Goal: Task Accomplishment & Management: Use online tool/utility

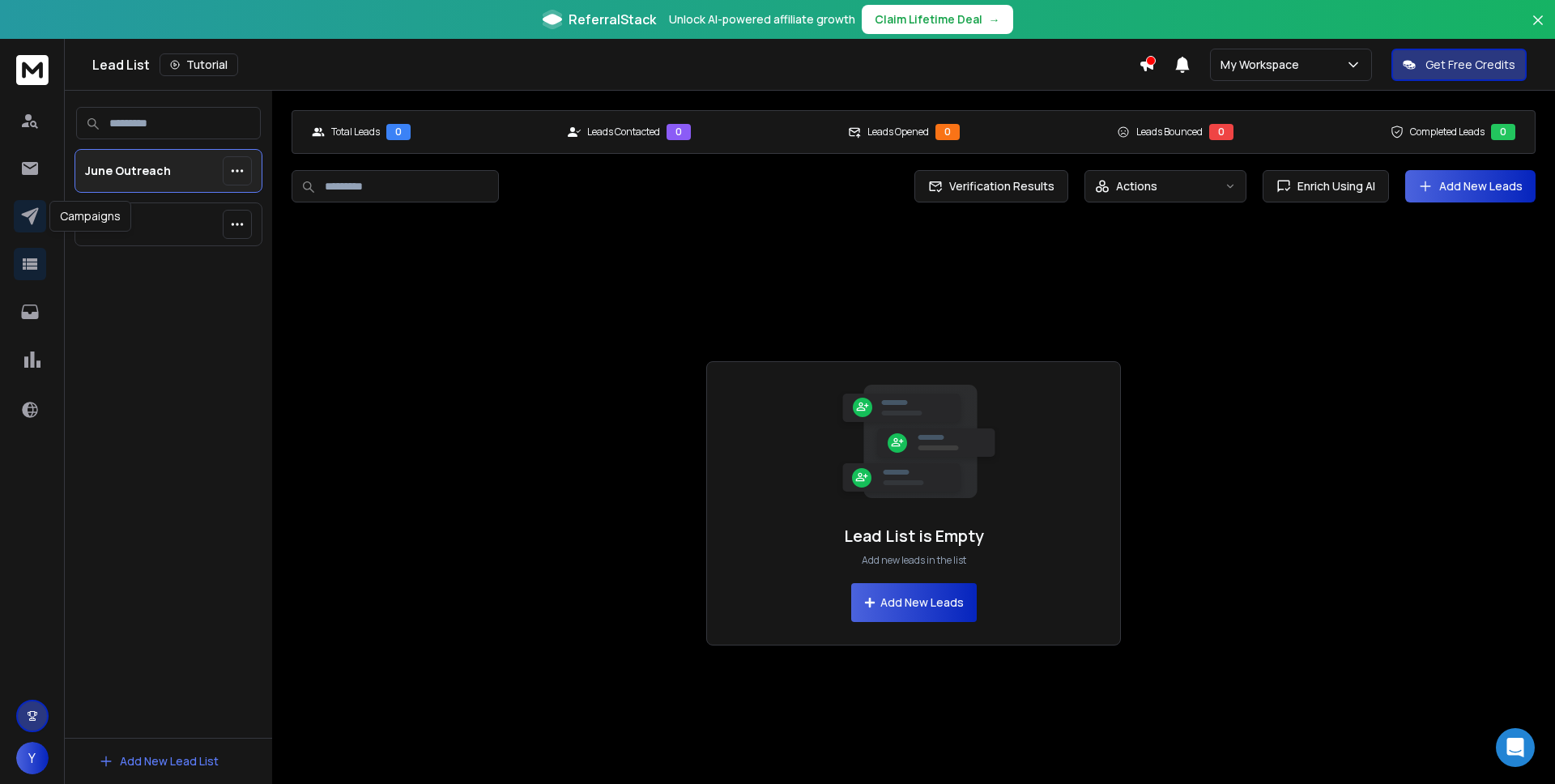
click at [44, 204] on link at bounding box center [30, 216] width 33 height 33
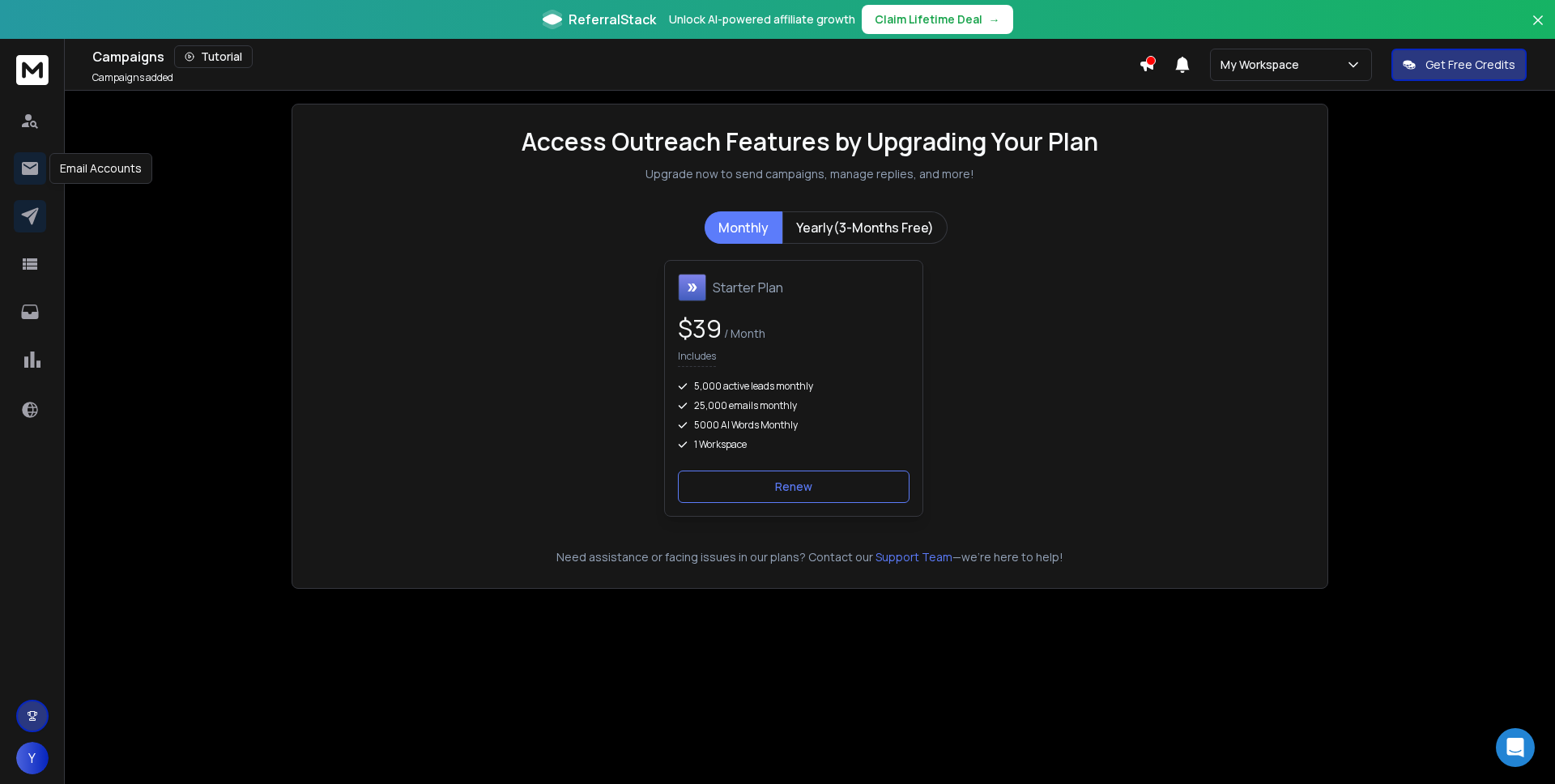
click at [34, 165] on icon at bounding box center [30, 168] width 20 height 20
click at [31, 197] on div at bounding box center [33, 267] width 38 height 327
click at [860, 140] on h1 "Access Outreach Features by Upgrading Your Plan" at bounding box center [809, 142] width 577 height 29
click at [805, 491] on button "Renew" at bounding box center [793, 487] width 232 height 33
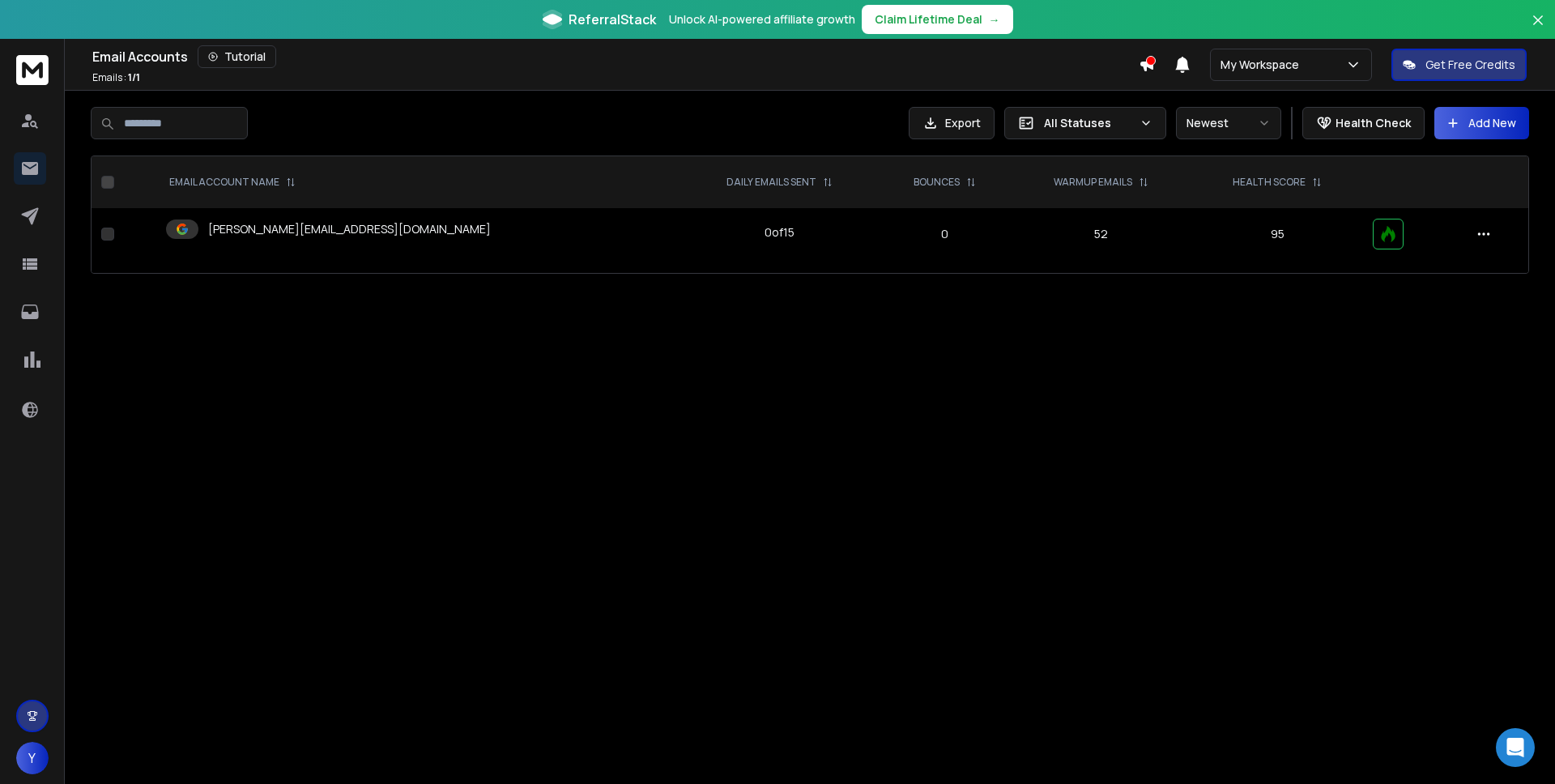
click at [1532, 16] on icon "Close banner" at bounding box center [1538, 21] width 15 height 15
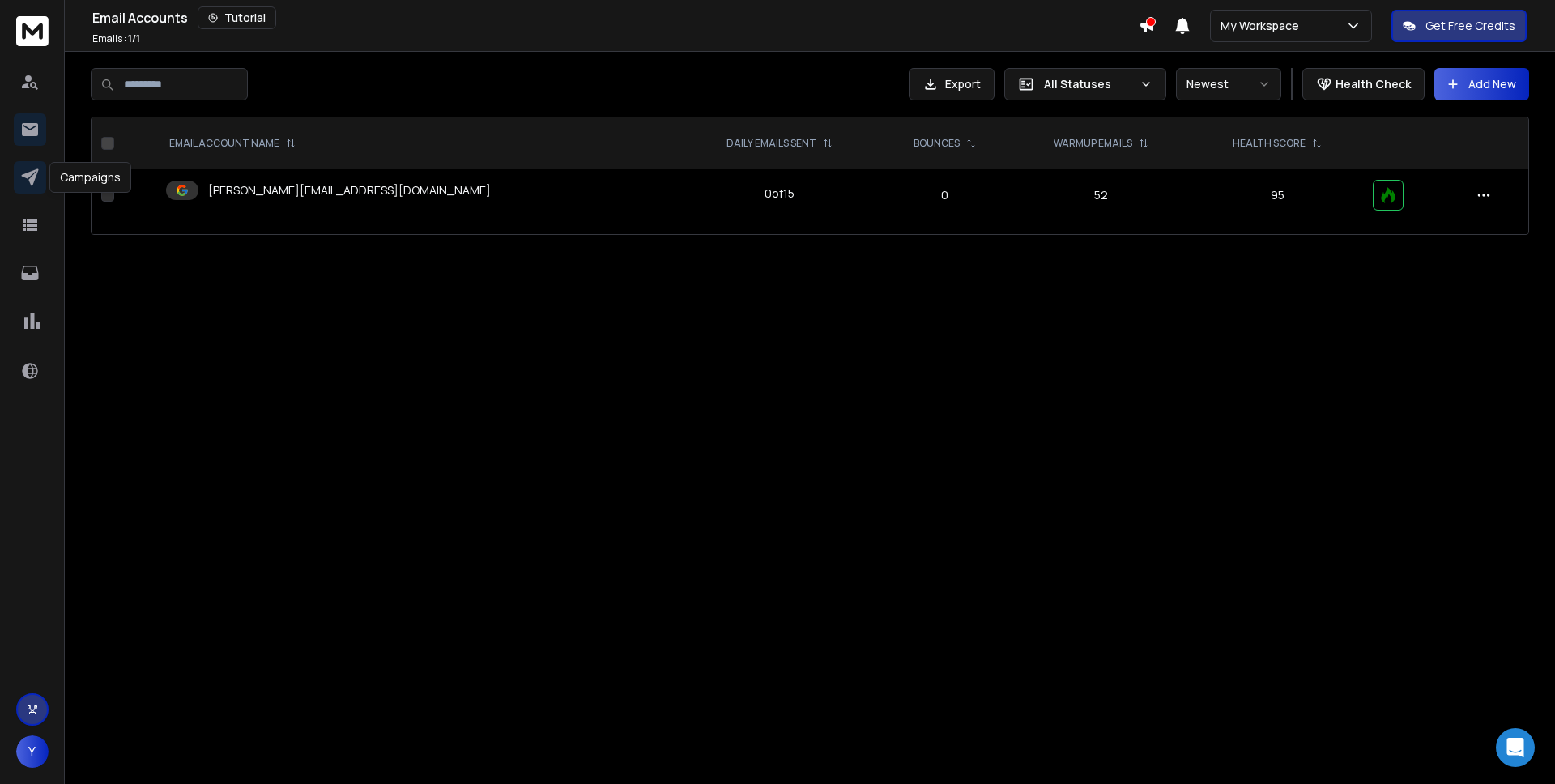
click at [28, 182] on icon at bounding box center [30, 177] width 20 height 20
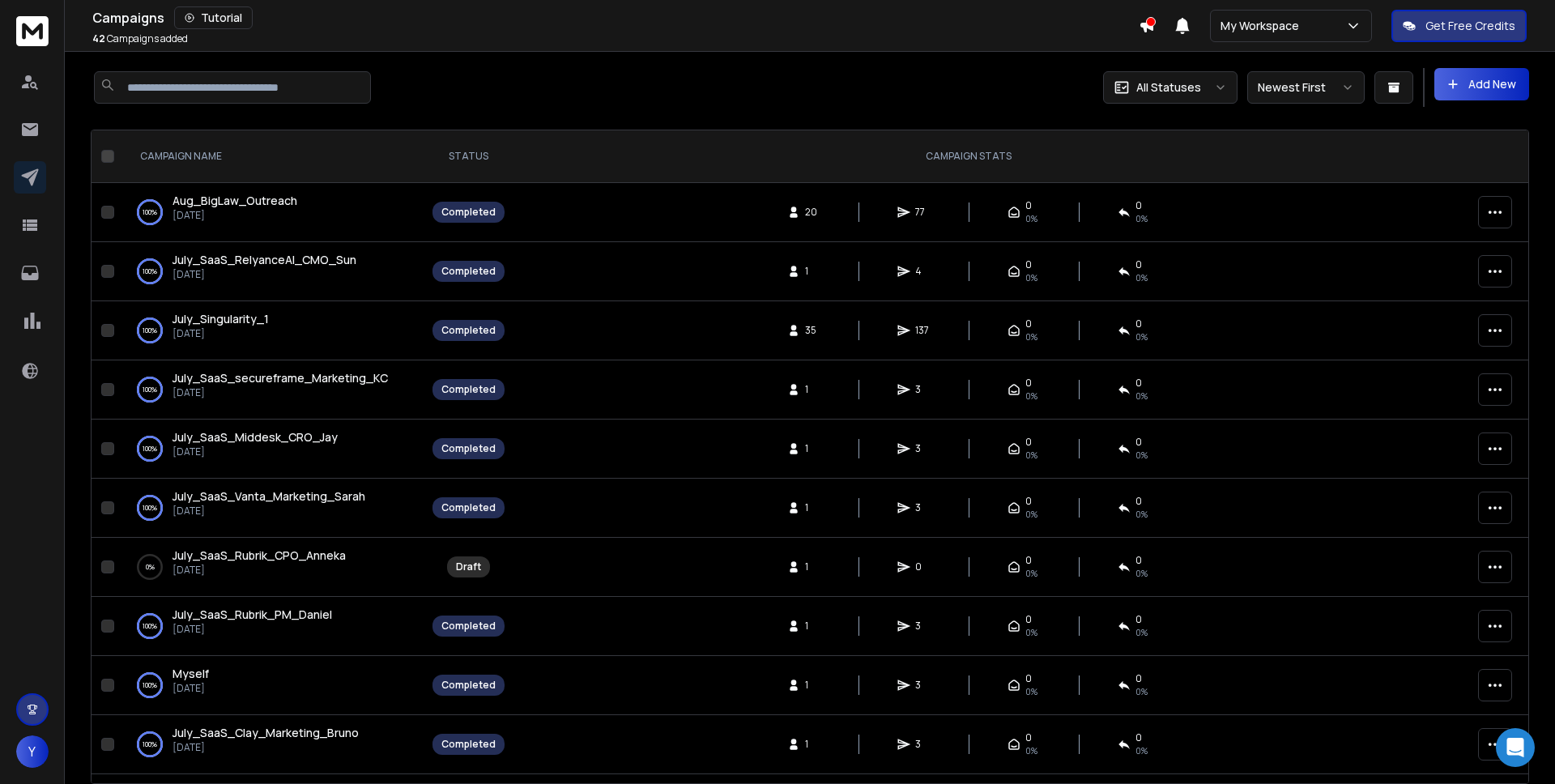
click at [1469, 88] on button "Add New" at bounding box center [1482, 84] width 95 height 33
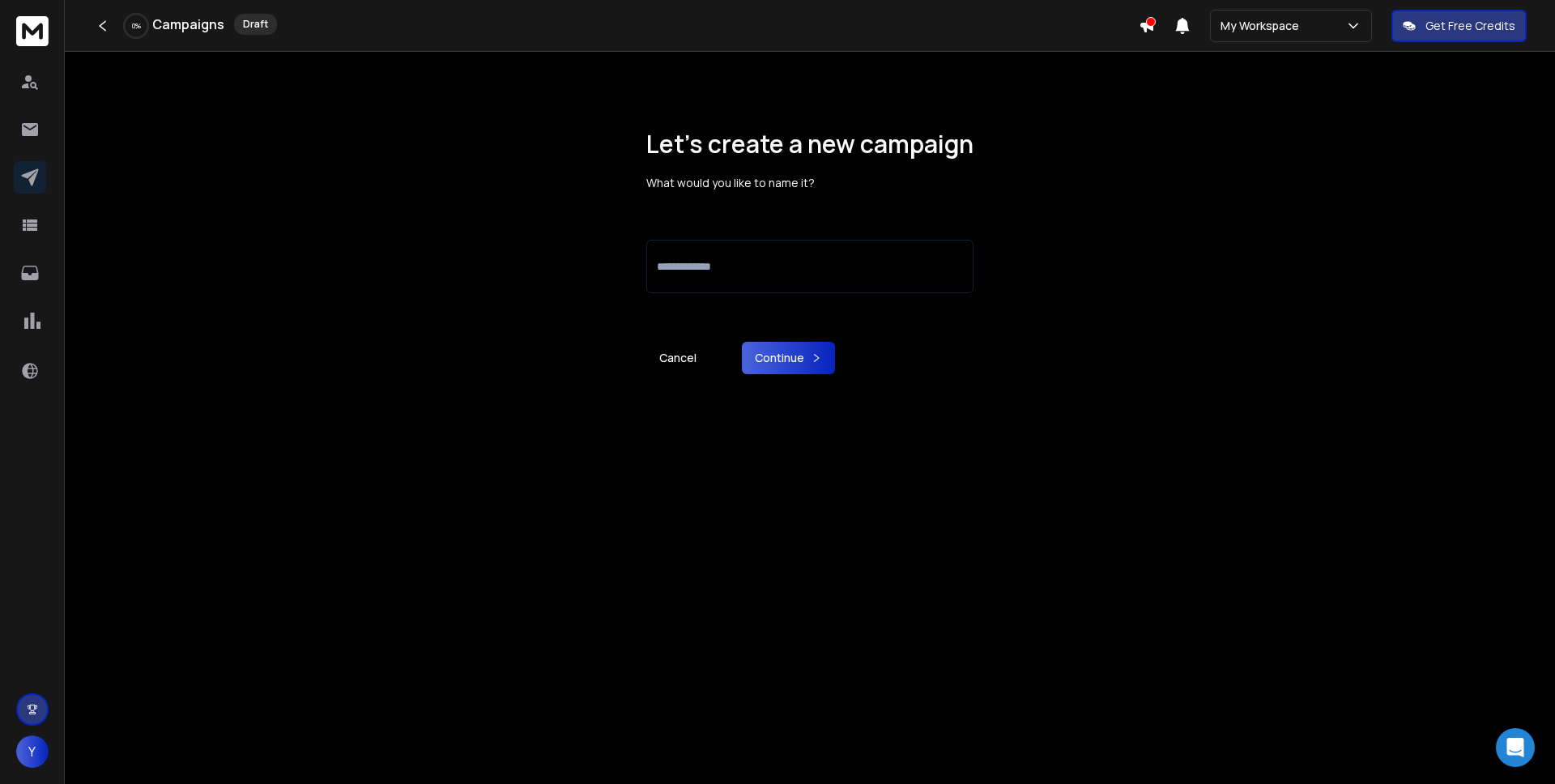
click at [811, 259] on input at bounding box center [809, 266] width 327 height 53
type input "**********"
click at [742, 341] on button "Continue" at bounding box center [788, 357] width 93 height 33
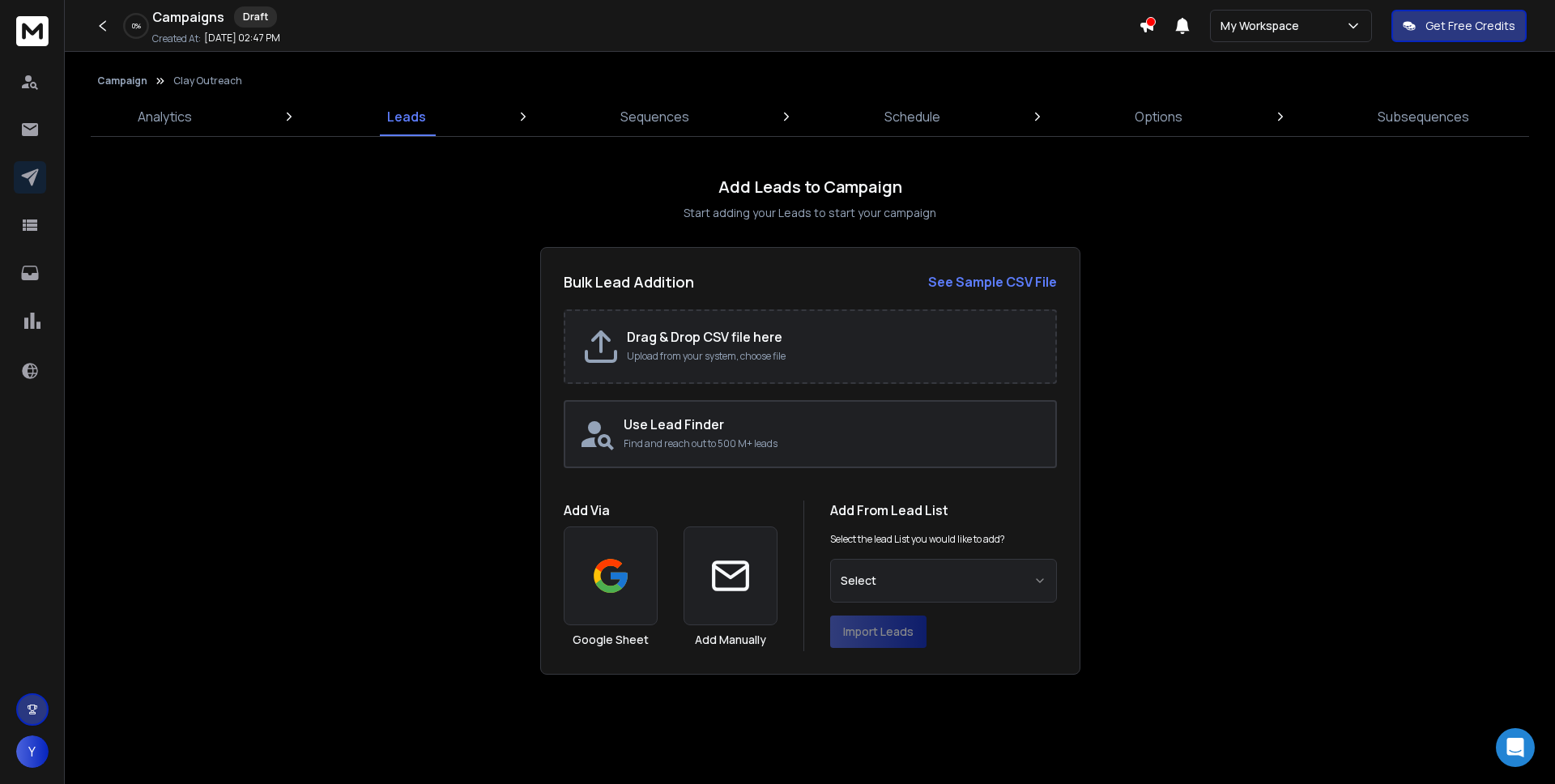
click at [1294, 565] on div "Add Leads to Campaign Start adding your Leads to start your campaign Bulk Lead …" at bounding box center [810, 416] width 1426 height 515
click at [913, 572] on button "Select" at bounding box center [944, 580] width 227 height 44
click at [904, 512] on h1 "Add From Lead List" at bounding box center [944, 510] width 227 height 20
click at [641, 561] on div at bounding box center [611, 575] width 94 height 98
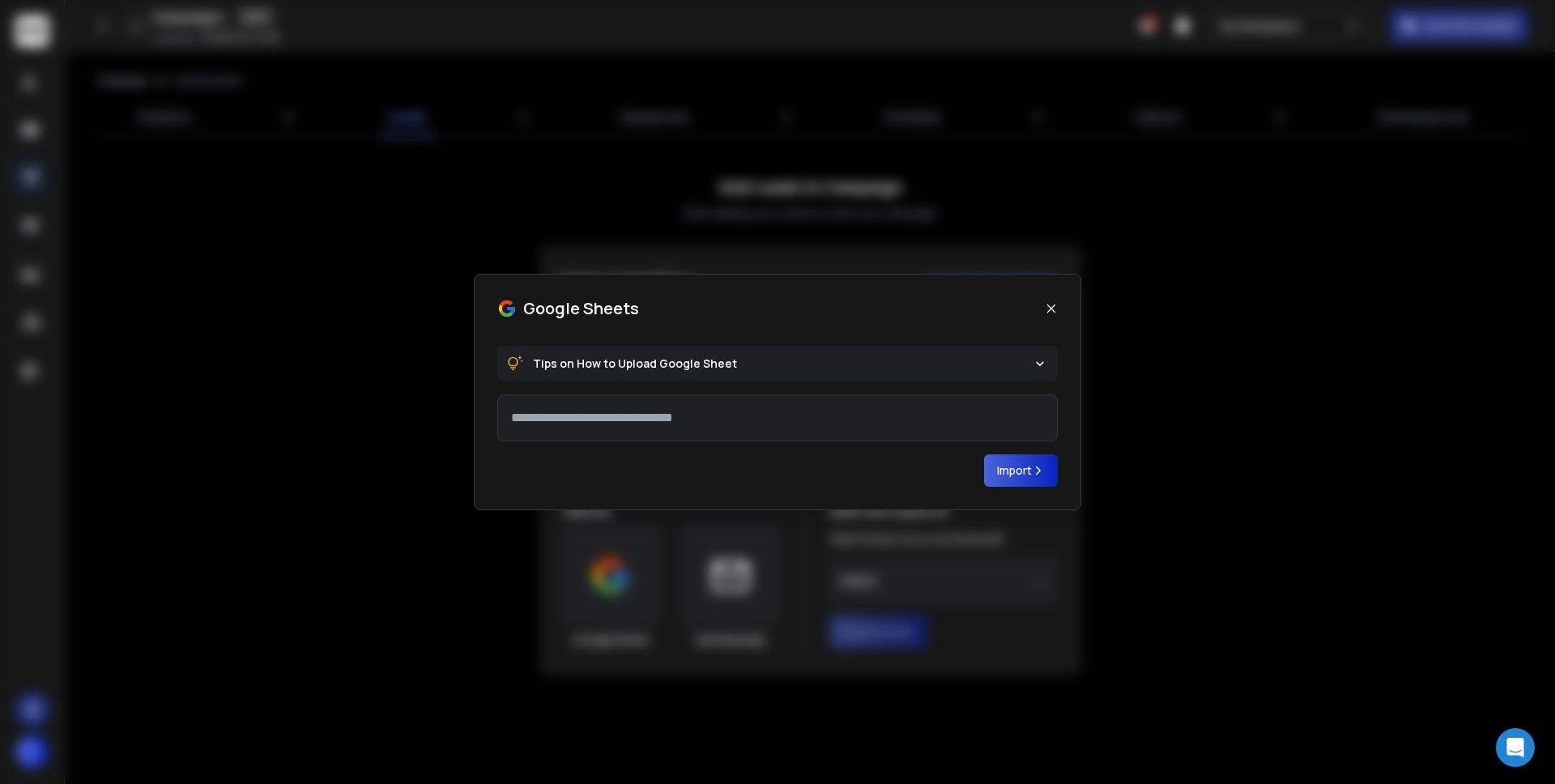
click at [750, 420] on input at bounding box center [778, 418] width 561 height 47
click at [1055, 302] on icon at bounding box center [1051, 309] width 13 height 13
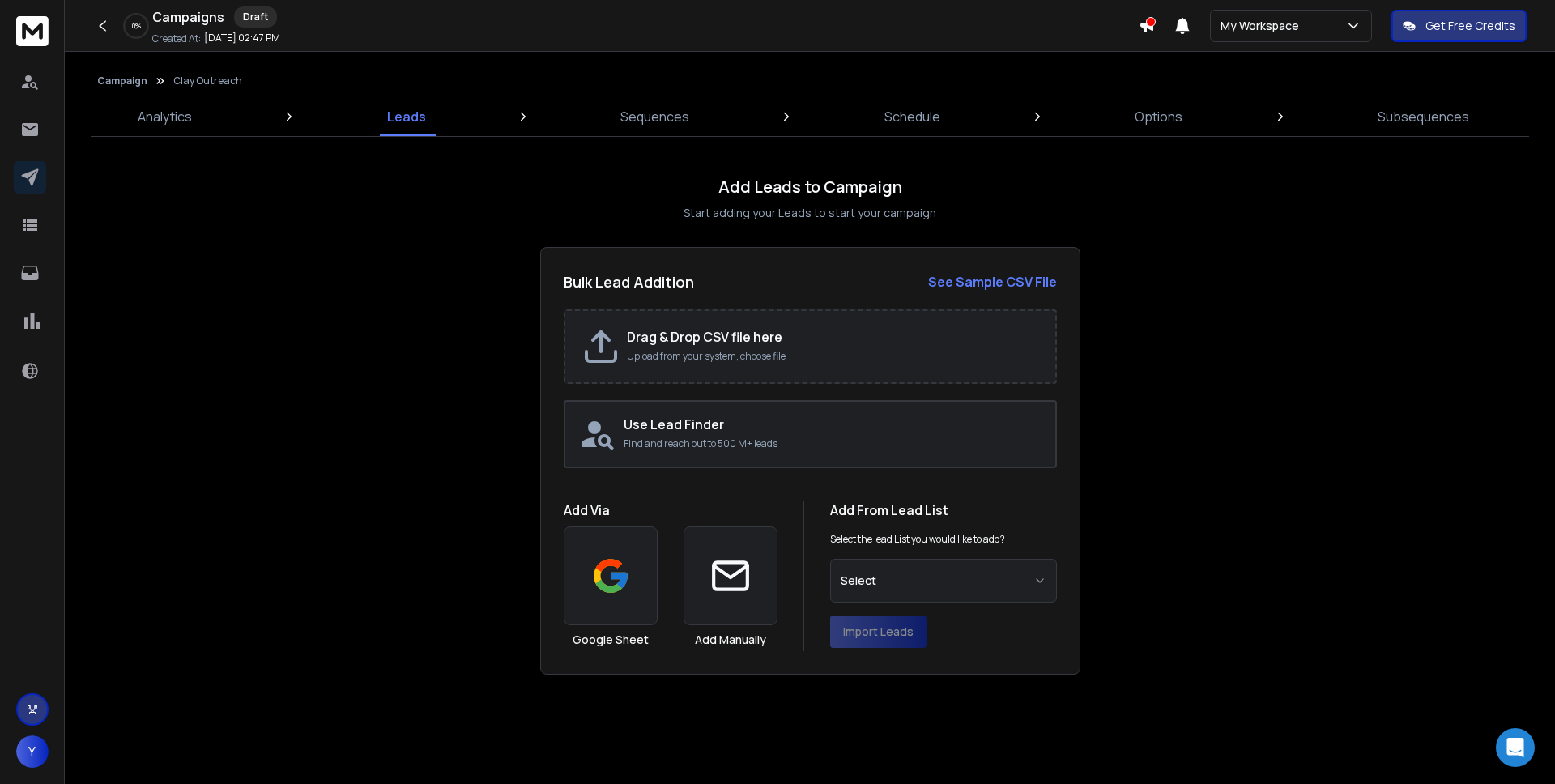
click at [1002, 279] on strong "See Sample CSV File" at bounding box center [992, 281] width 128 height 18
